Goal: Task Accomplishment & Management: Use online tool/utility

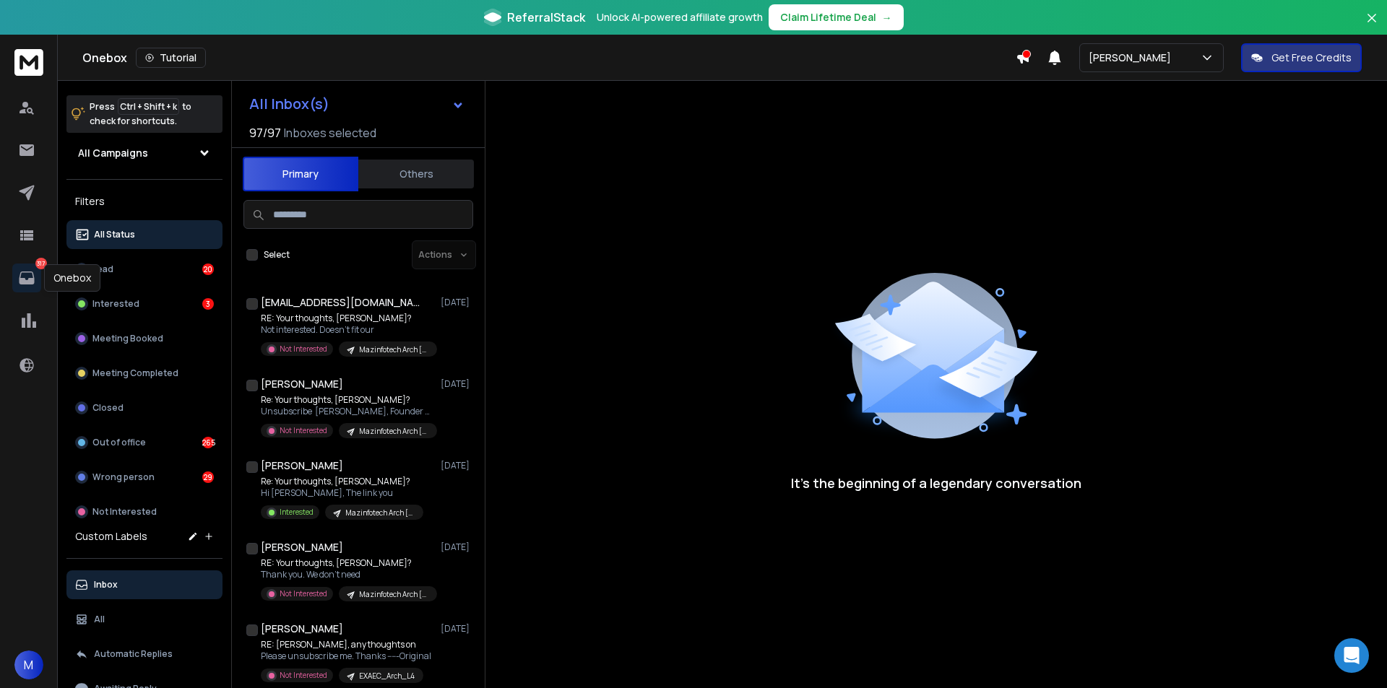
click at [33, 273] on icon at bounding box center [26, 277] width 17 height 17
click at [30, 149] on icon at bounding box center [26, 150] width 17 height 17
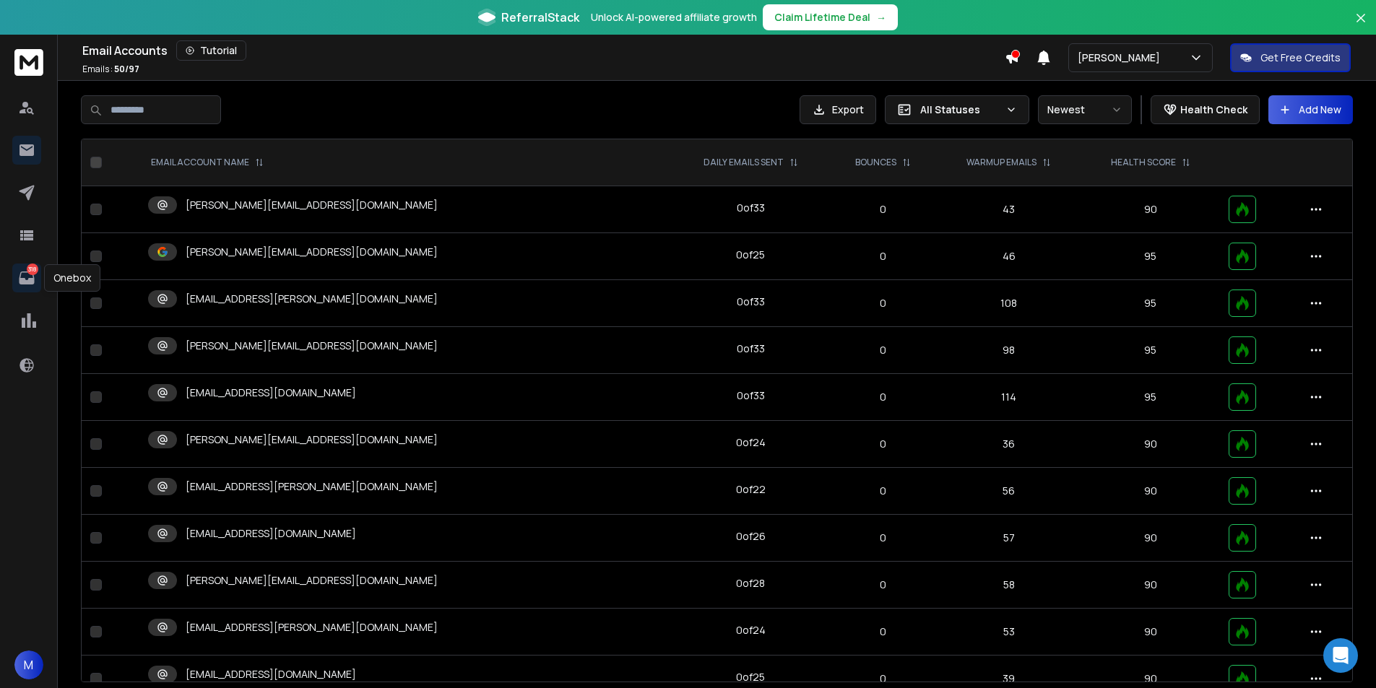
click at [22, 288] on link "318" at bounding box center [26, 278] width 29 height 29
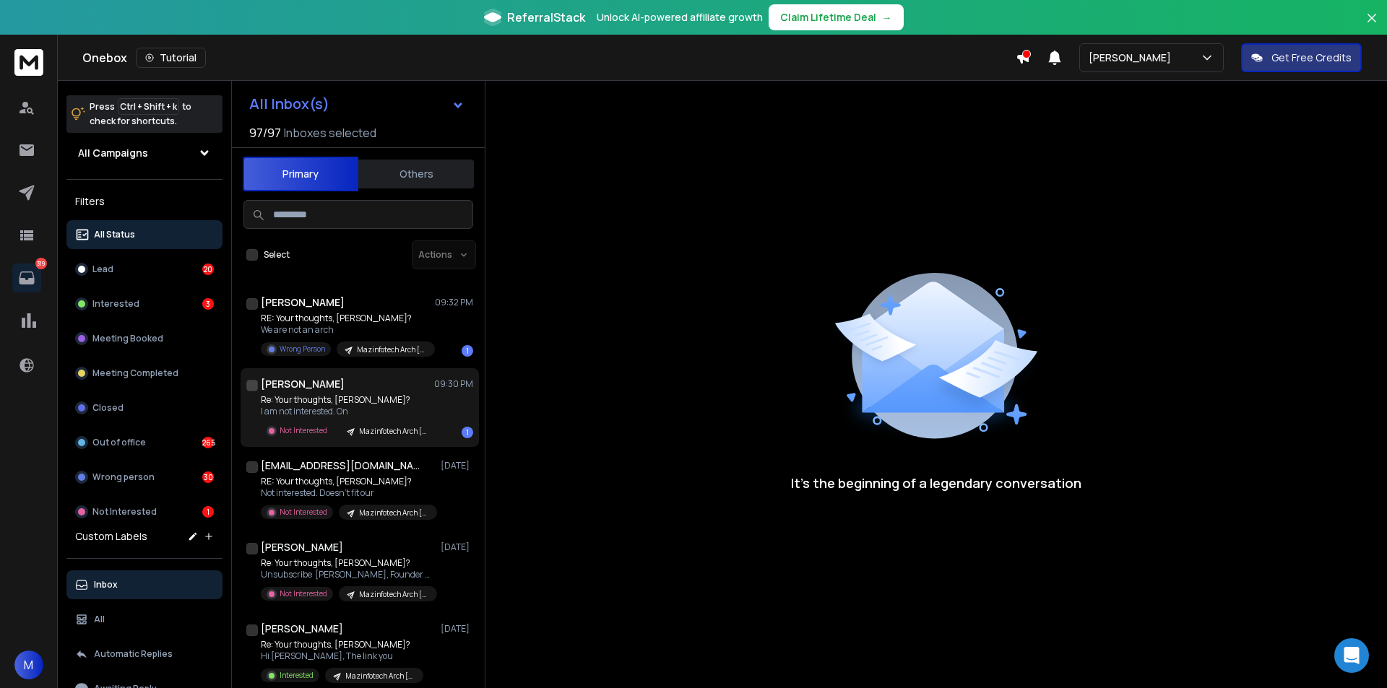
click at [286, 385] on h1 "[PERSON_NAME]" at bounding box center [303, 384] width 84 height 14
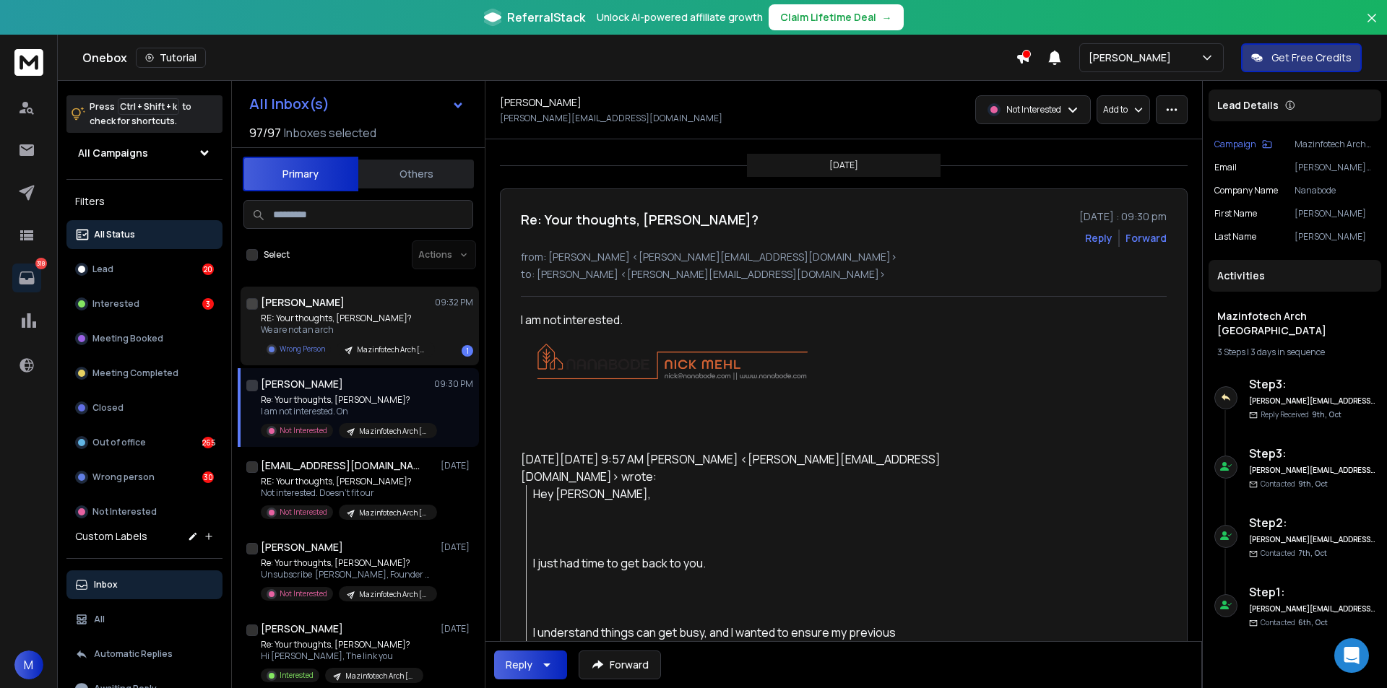
click at [364, 316] on p "RE: Your thoughts, [PERSON_NAME]?" at bounding box center [347, 319] width 173 height 12
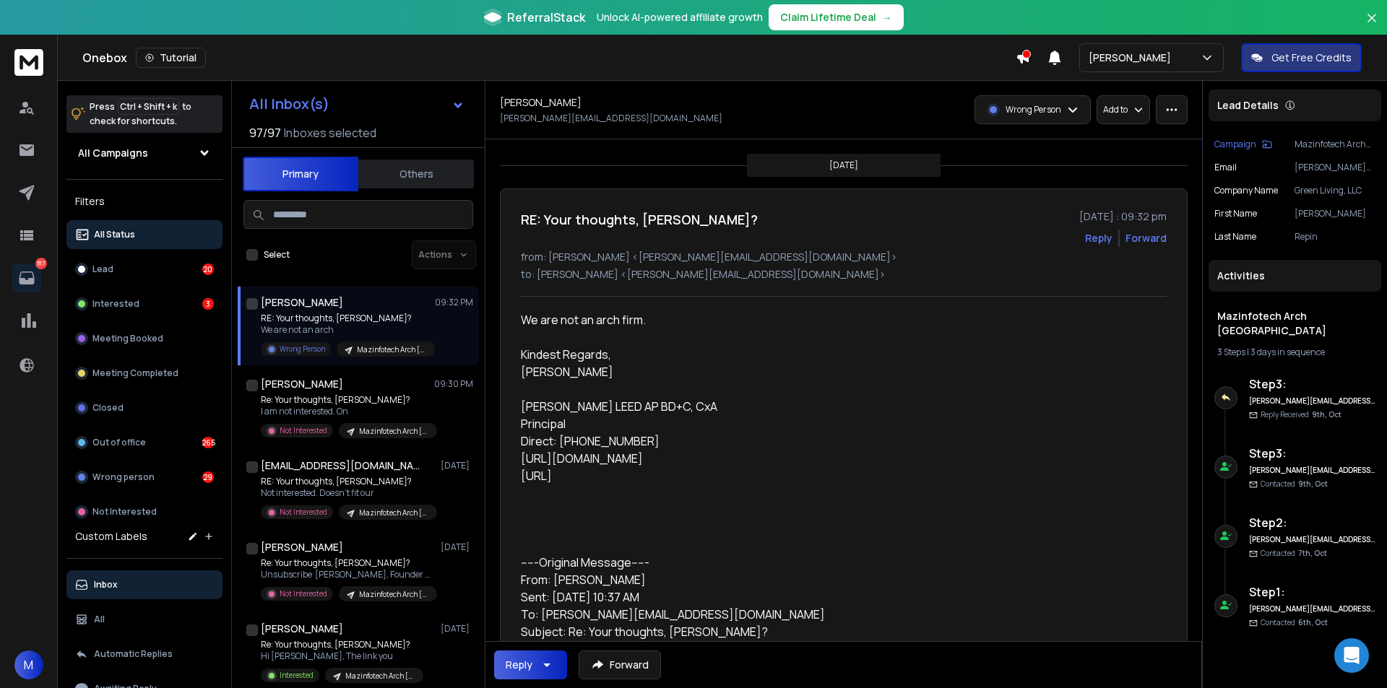
drag, startPoint x: 718, startPoint y: 462, endPoint x: 560, endPoint y: 452, distance: 157.7
